Goal: Task Accomplishment & Management: Manage account settings

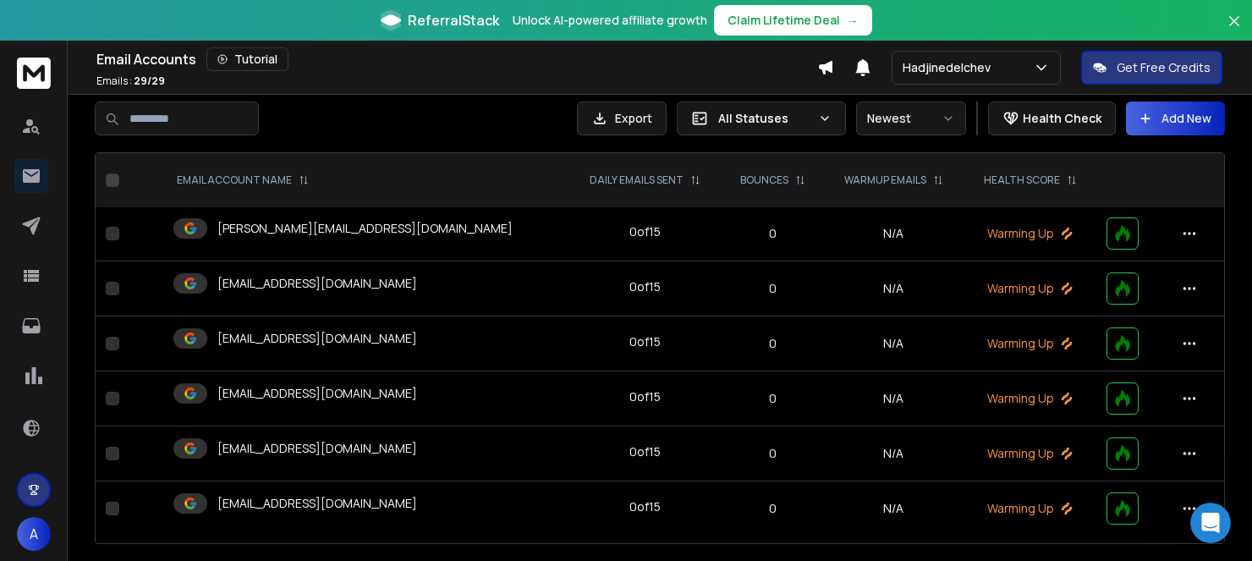
scroll to position [856, 0]
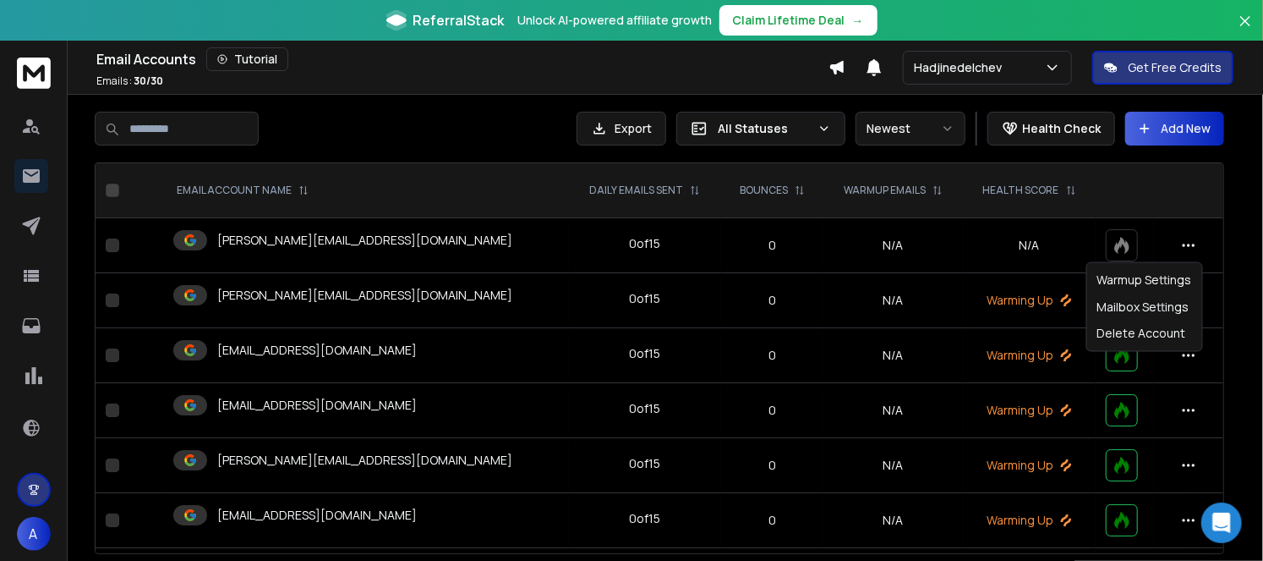
click at [1182, 251] on button at bounding box center [1188, 245] width 49 height 29
click at [1045, 238] on p "N/A" at bounding box center [1029, 245] width 112 height 17
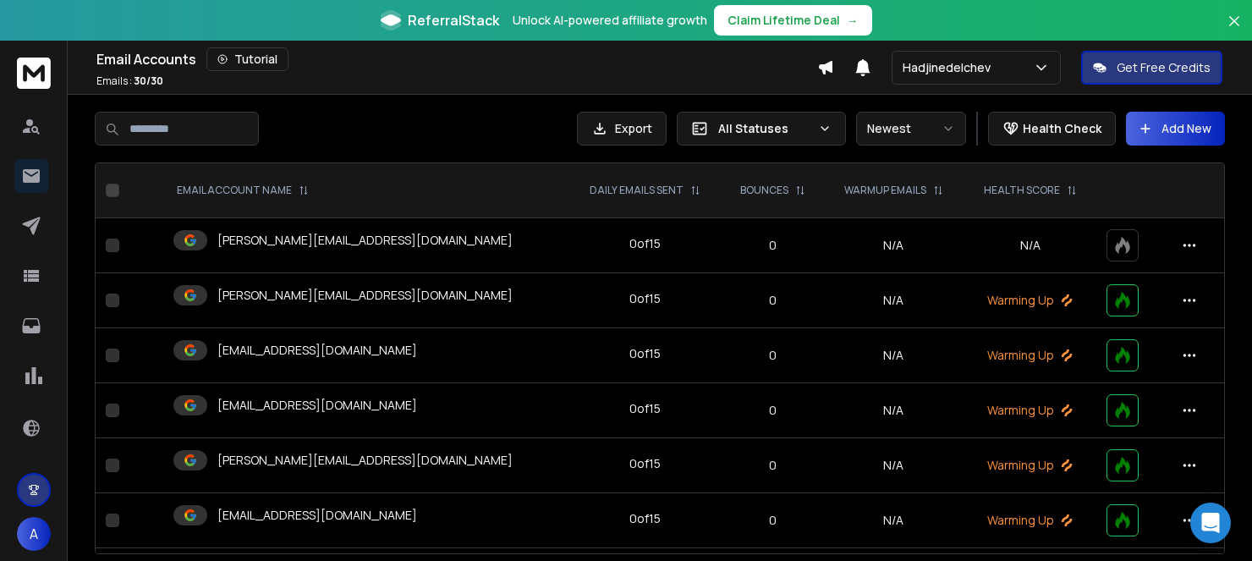
click at [1115, 247] on icon at bounding box center [1122, 245] width 14 height 17
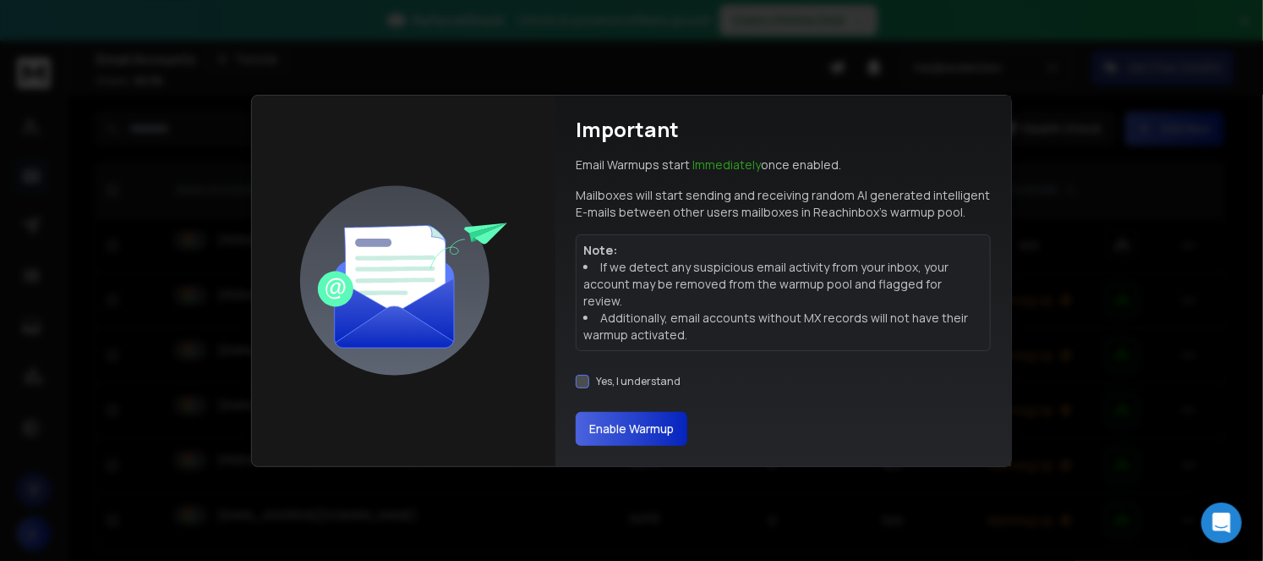
click at [627, 420] on button "Enable Warmup" at bounding box center [632, 429] width 112 height 34
click at [577, 375] on button "Yes, I understand" at bounding box center [583, 382] width 14 height 14
click at [626, 425] on button "Enable Warmup" at bounding box center [632, 429] width 112 height 34
